Goal: Communication & Community: Answer question/provide support

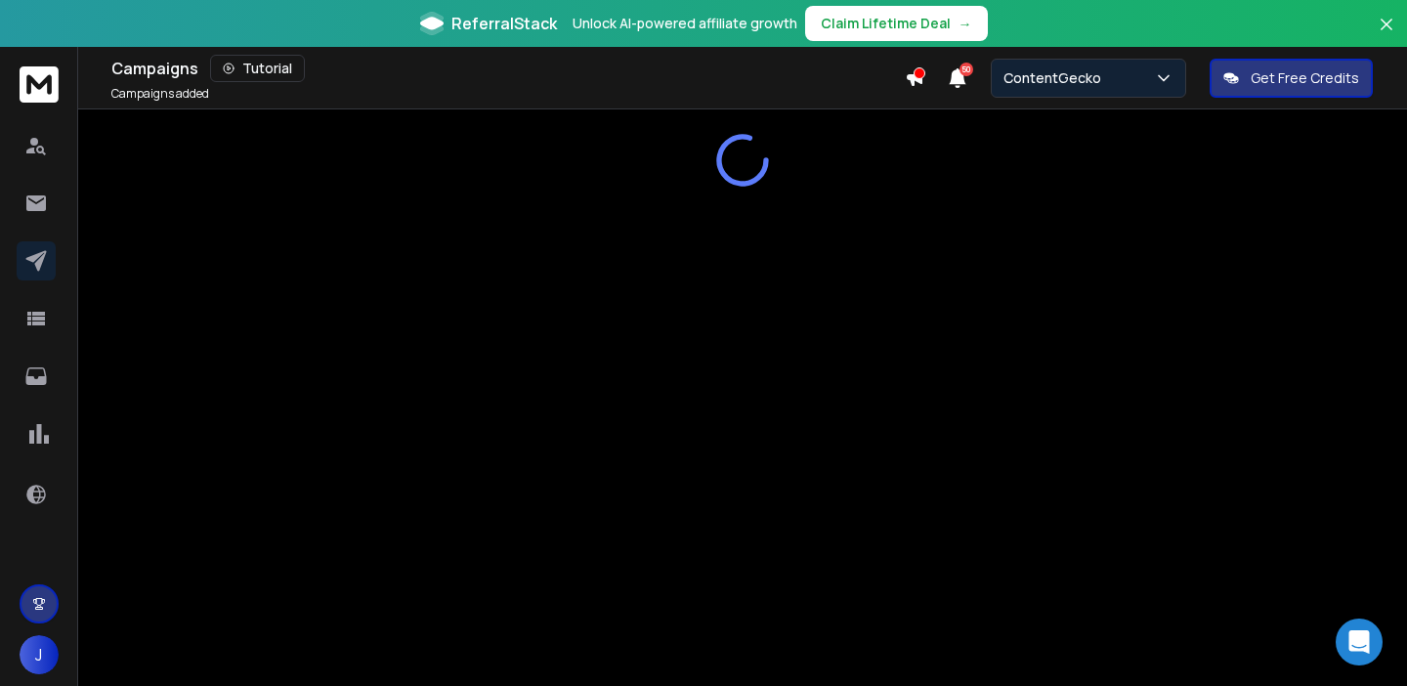
click at [1039, 73] on p "ContentGecko" at bounding box center [1056, 78] width 106 height 20
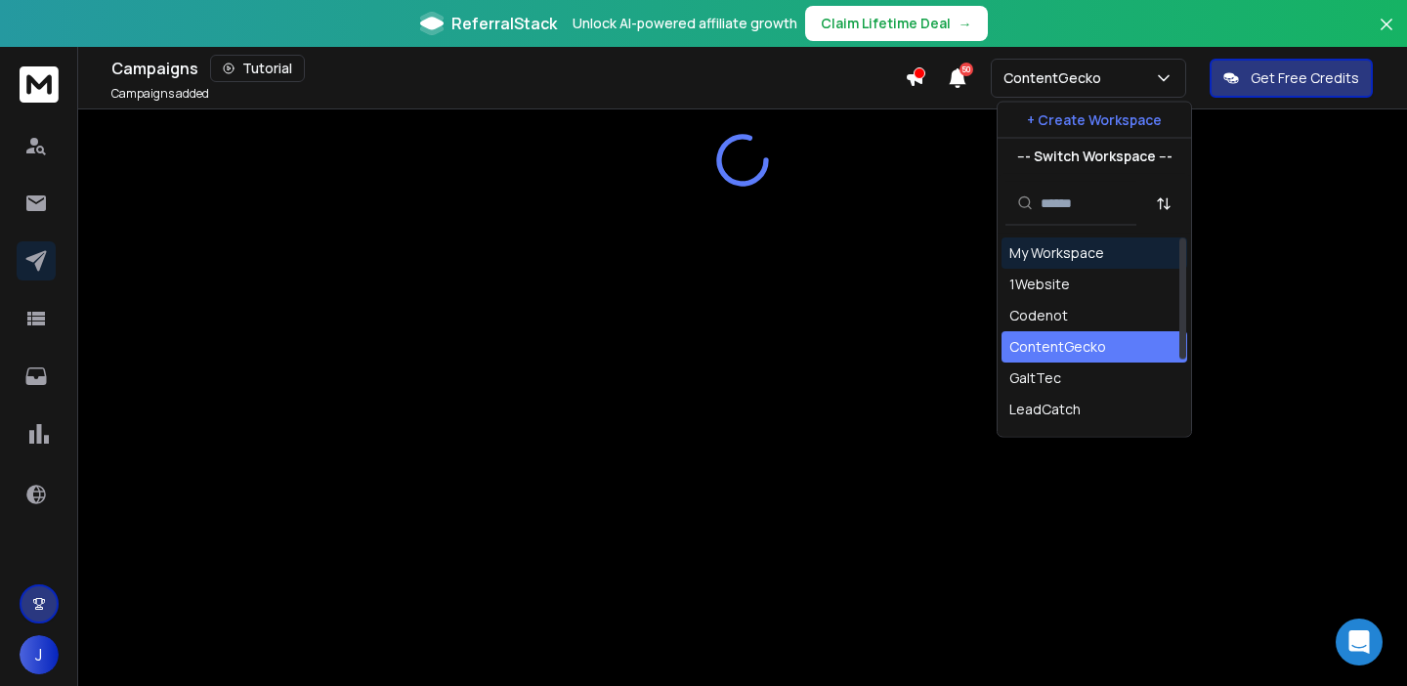
click at [1024, 249] on div "My Workspace" at bounding box center [1056, 253] width 95 height 20
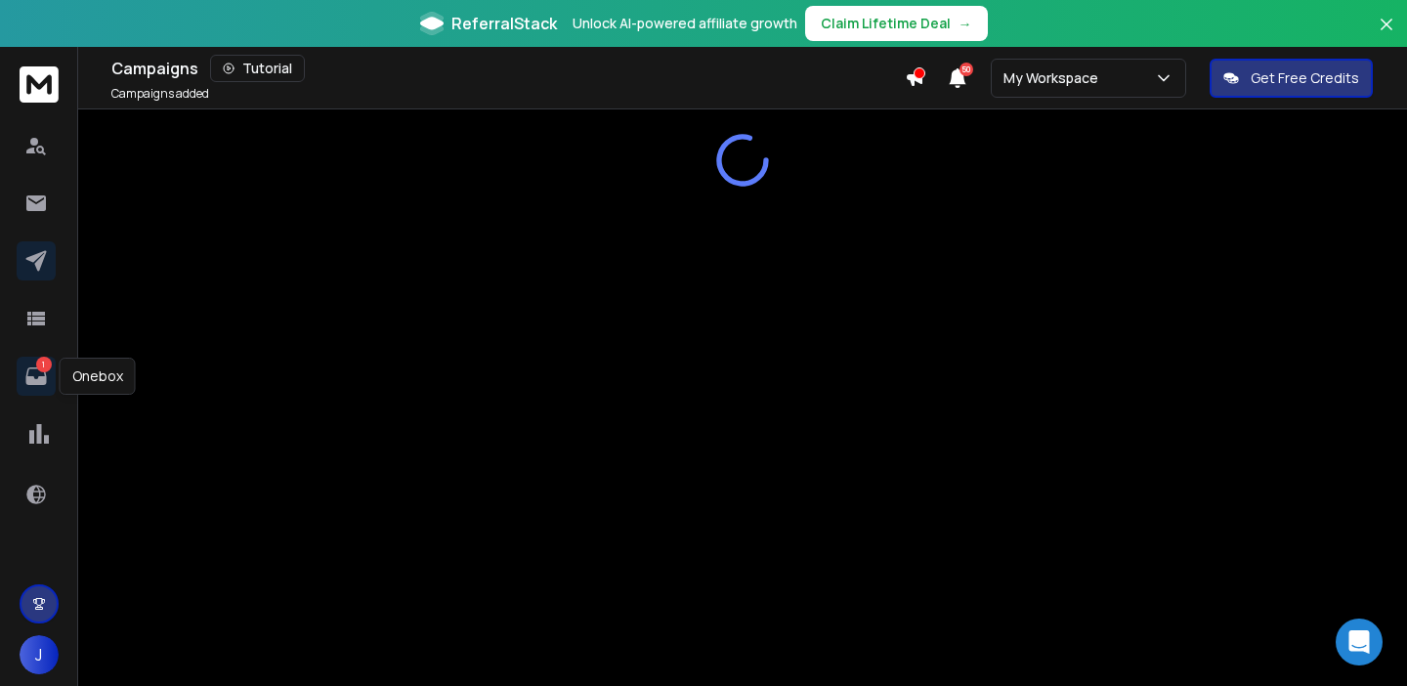
click at [32, 370] on icon at bounding box center [35, 375] width 23 height 23
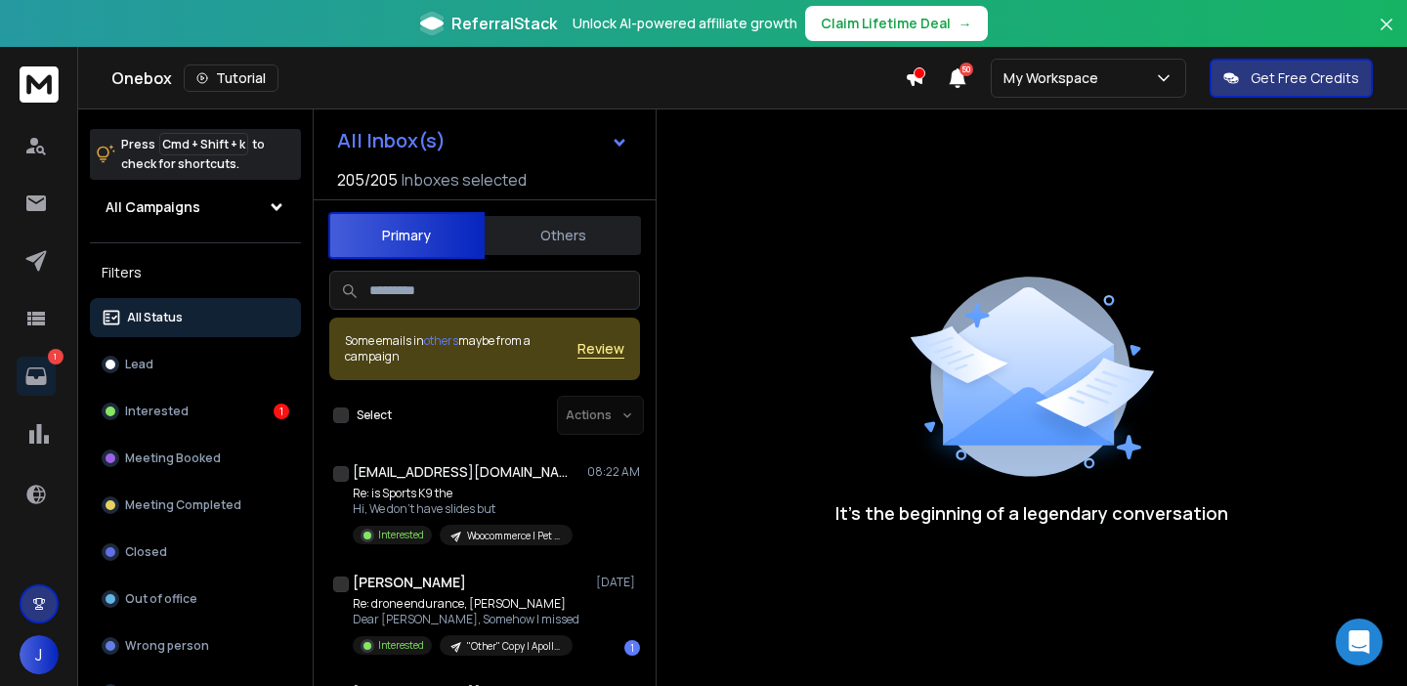
scroll to position [340, 0]
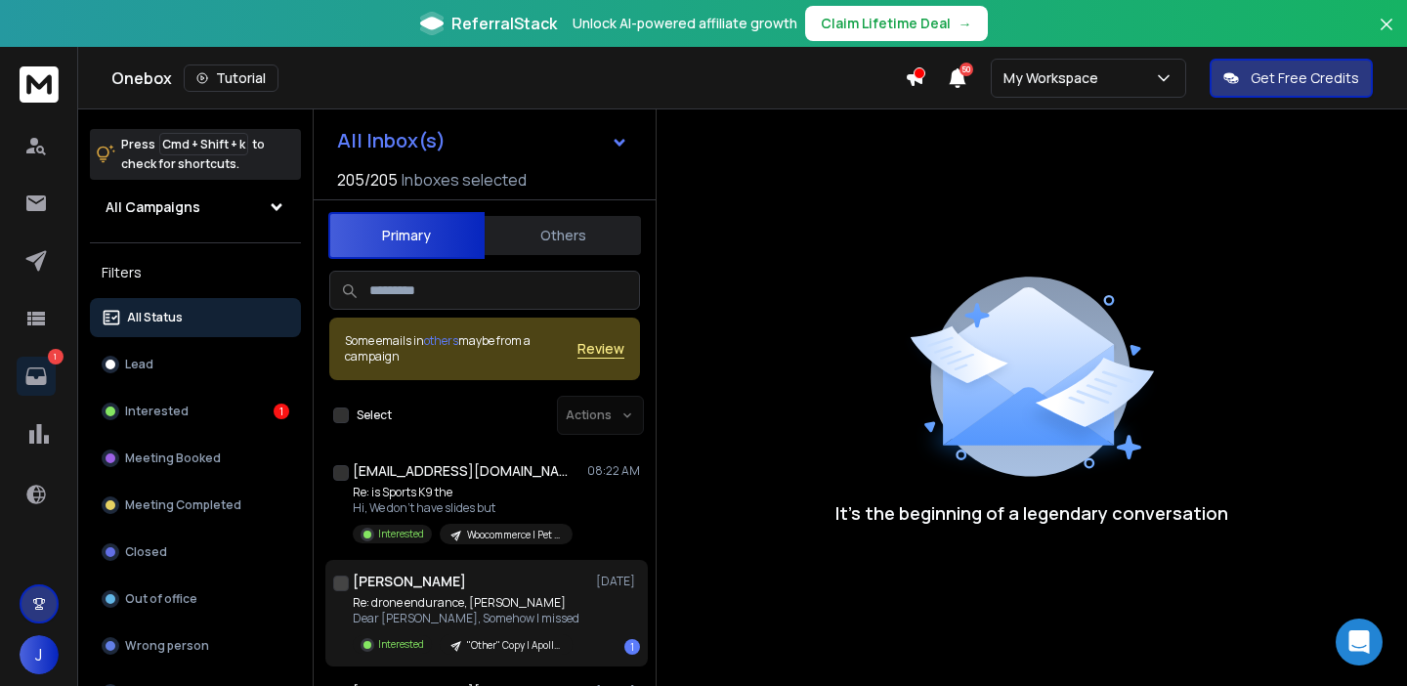
click at [427, 599] on p "Re: drone endurance, Mark" at bounding box center [466, 603] width 227 height 16
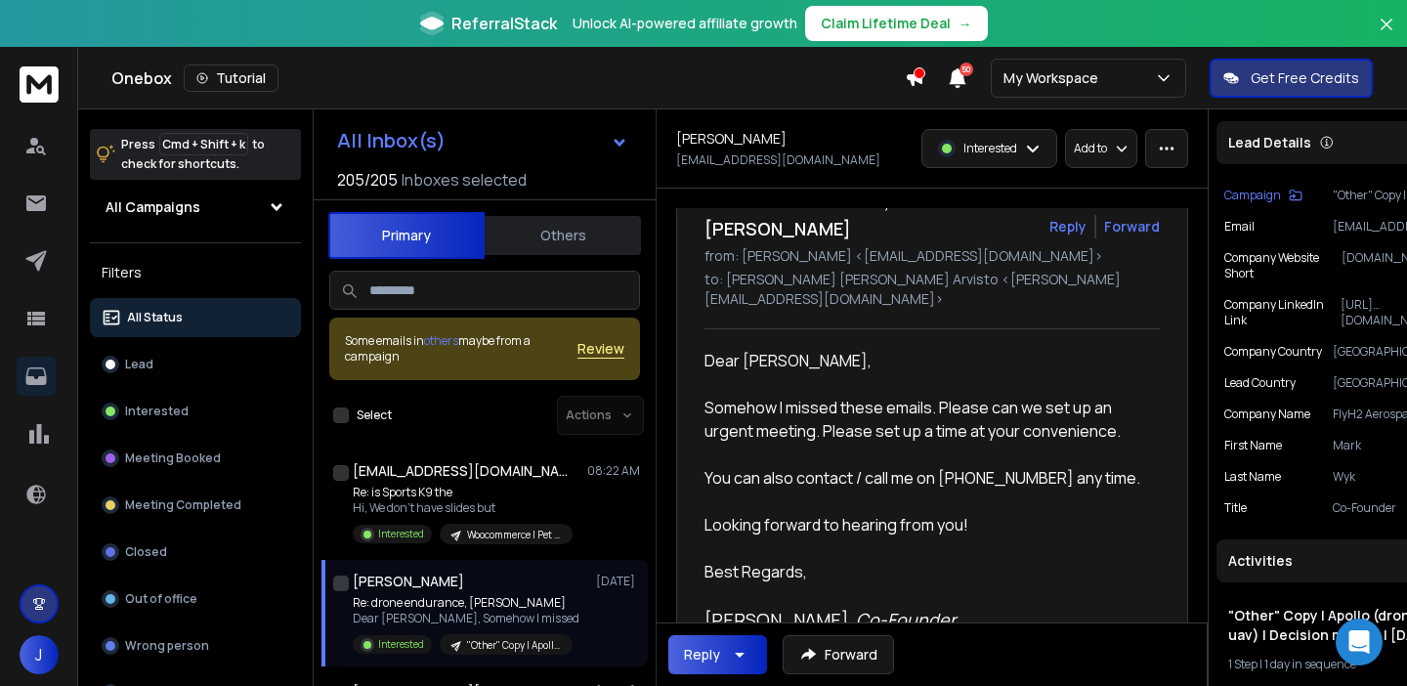
scroll to position [62, 0]
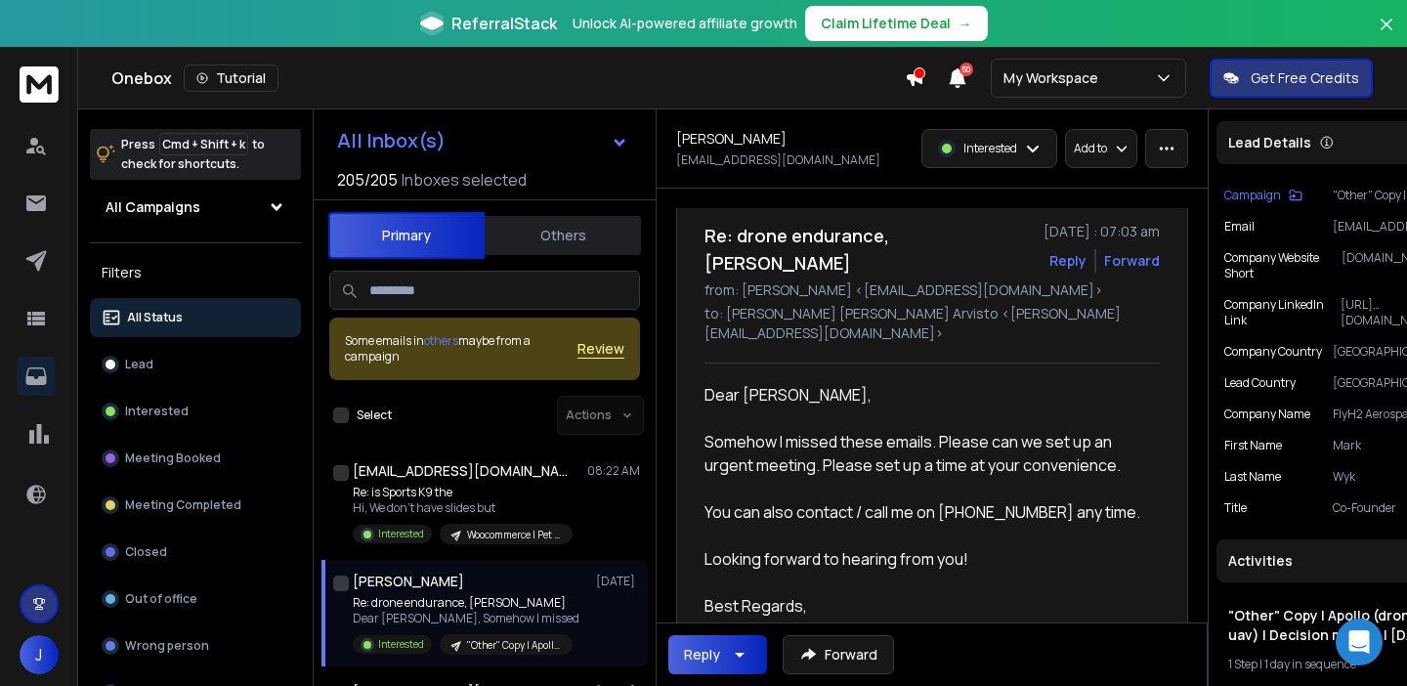
click at [706, 649] on div "Reply" at bounding box center [702, 655] width 36 height 20
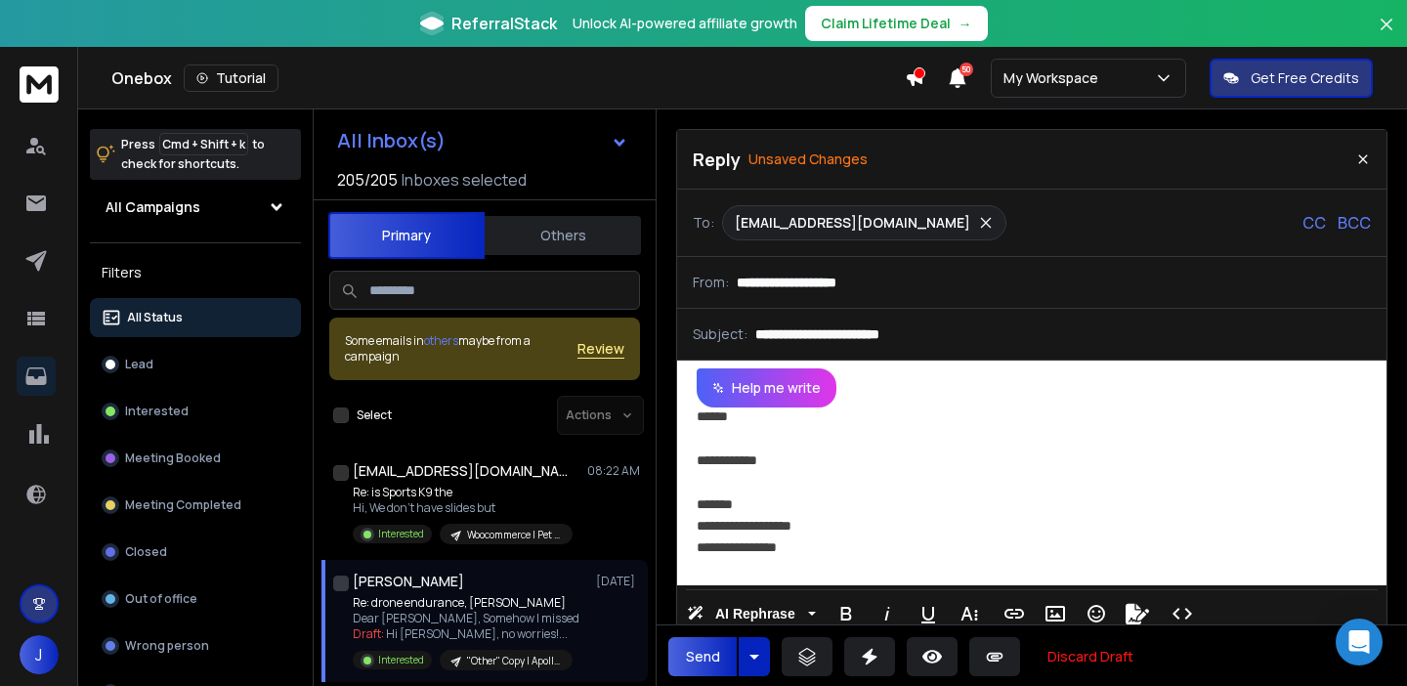
scroll to position [0, 0]
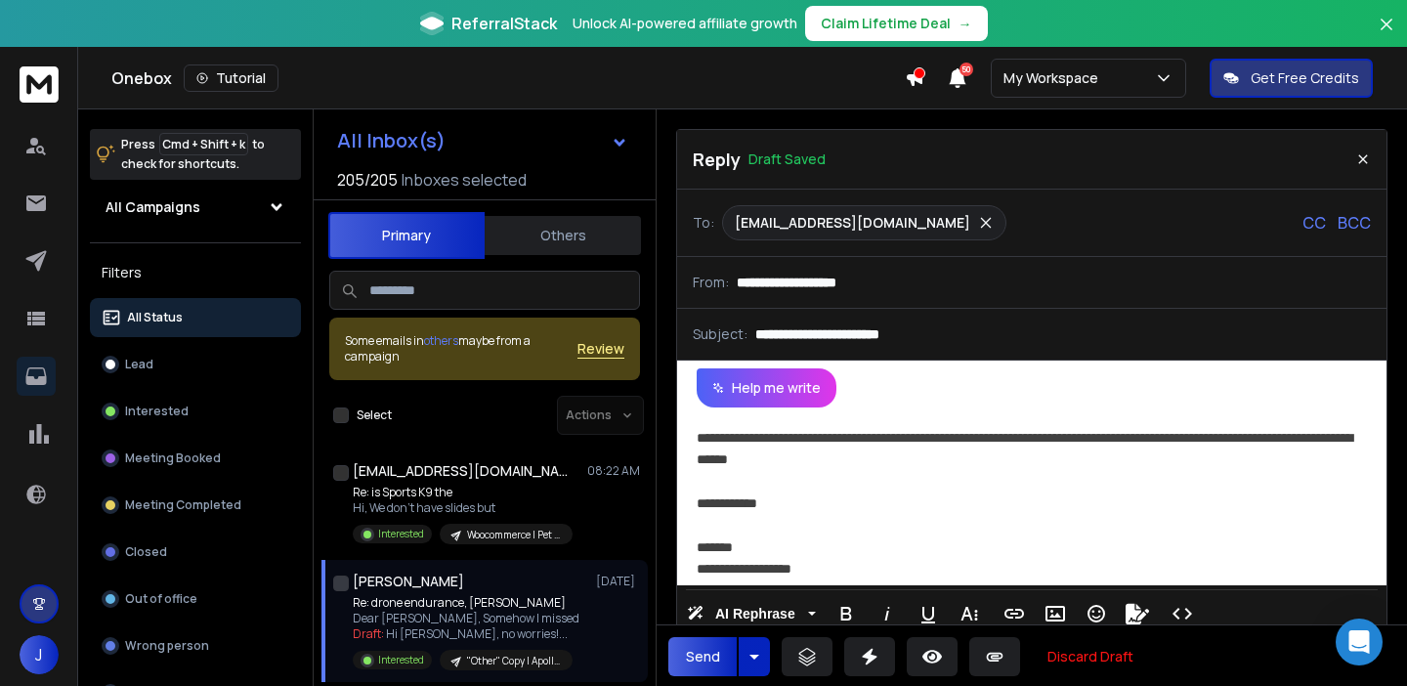
click at [704, 646] on button "Send" at bounding box center [702, 656] width 68 height 39
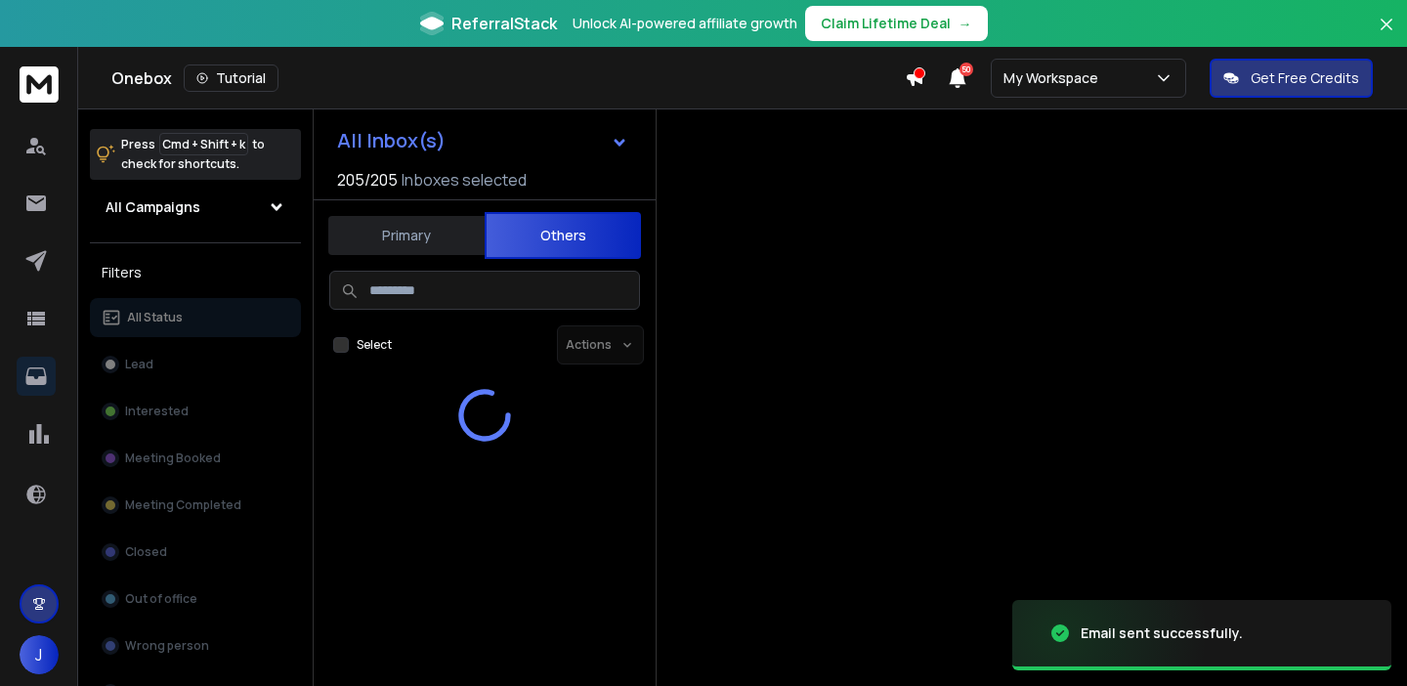
click at [592, 236] on button "Others" at bounding box center [563, 235] width 156 height 47
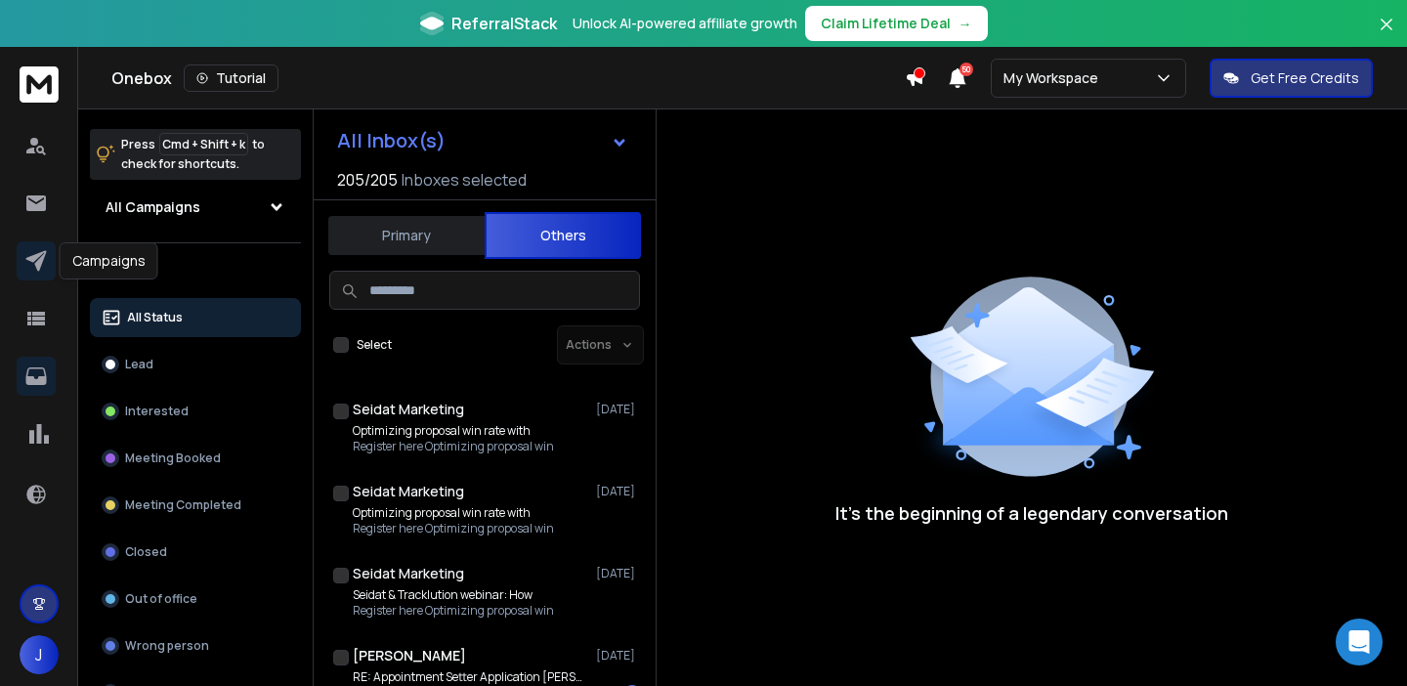
click at [32, 263] on icon at bounding box center [35, 260] width 23 height 23
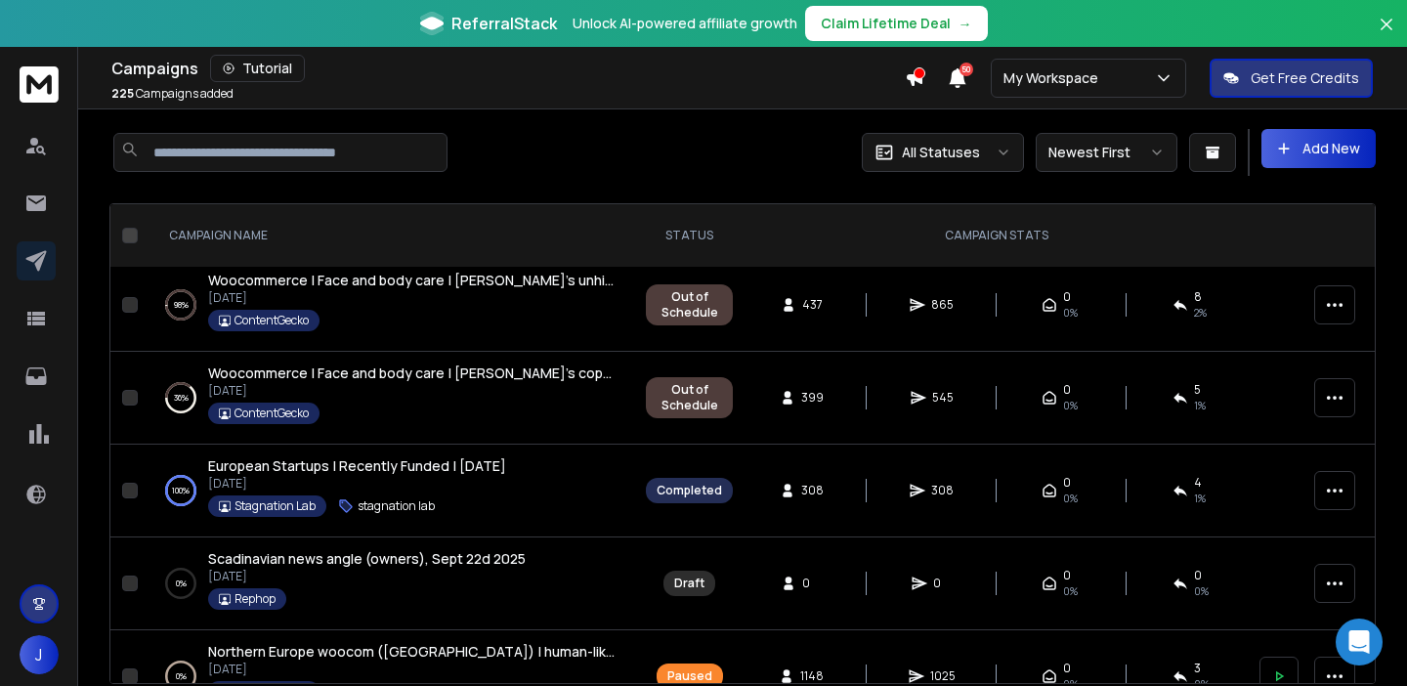
scroll to position [664, 0]
